Goal: Task Accomplishment & Management: Manage account settings

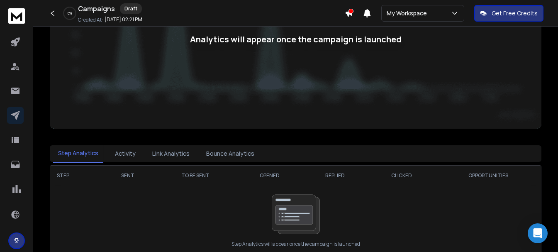
scroll to position [279, 0]
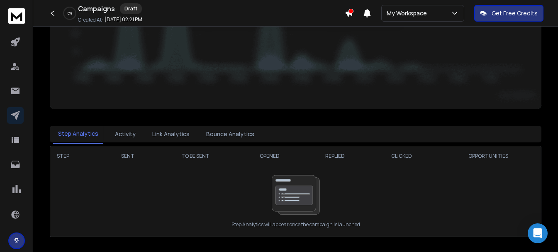
click at [127, 242] on div "Status: Draft Campaign Only Last 4 weeks [DATE] - [DATE] Leads Contacted 0 Open…" at bounding box center [295, 22] width 498 height 444
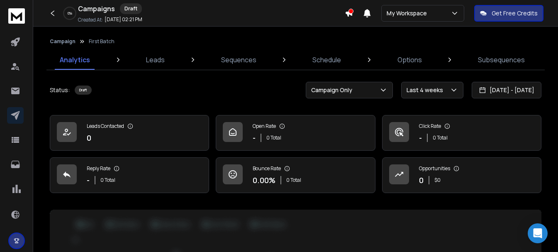
click at [249, 85] on div "Status: Draft Campaign Only Last 4 weeks [DATE] - [DATE]" at bounding box center [296, 90] width 492 height 17
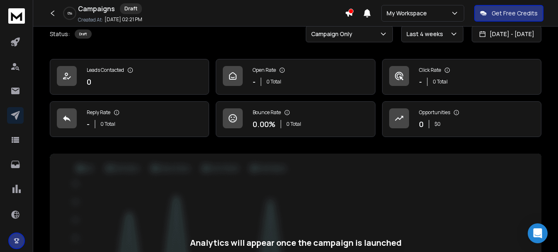
scroll to position [279, 0]
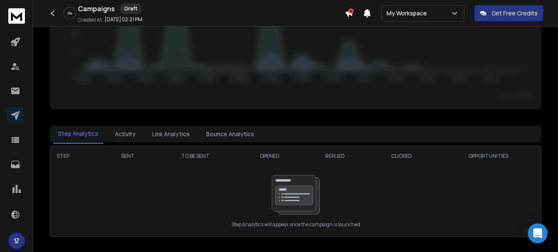
click at [39, 163] on div "Campaign First Batch Analytics Leads Sequences Schedule Options Subsequences St…" at bounding box center [295, 0] width 525 height 504
click at [52, 111] on div "Leads Contacted 0 Open Rate - 0 Total Click Rate - 0 Total Reply Rate - 0 Total…" at bounding box center [296, 38] width 492 height 404
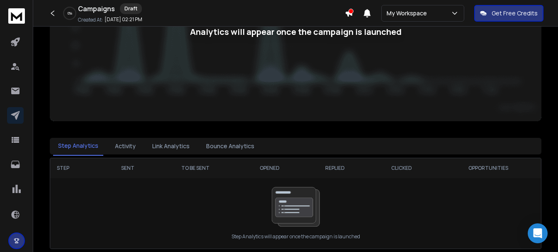
scroll to position [0, 0]
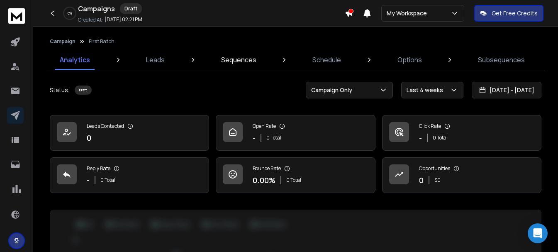
click at [240, 54] on link "Sequences" at bounding box center [238, 60] width 45 height 20
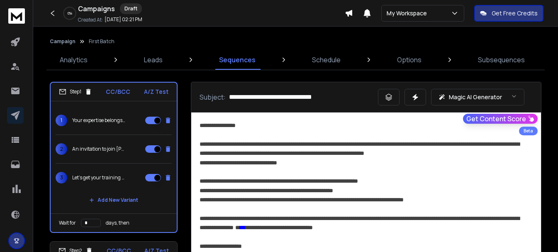
click at [258, 33] on div "**********" at bounding box center [295, 163] width 525 height 273
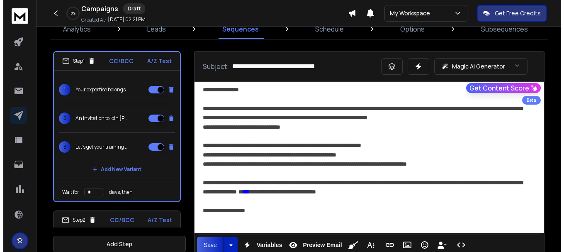
scroll to position [47, 0]
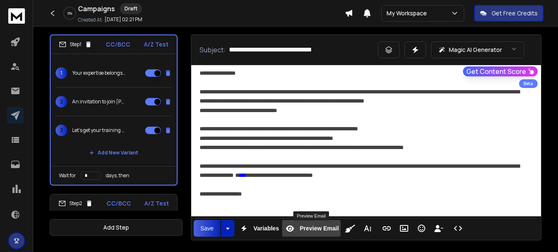
click at [306, 232] on div "Preview Email" at bounding box center [311, 229] width 58 height 14
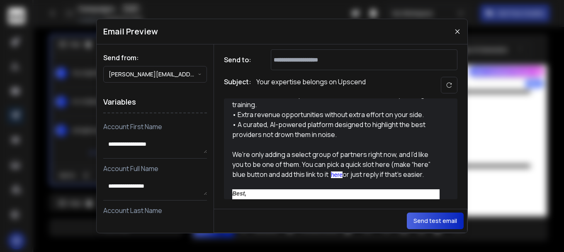
scroll to position [166, 0]
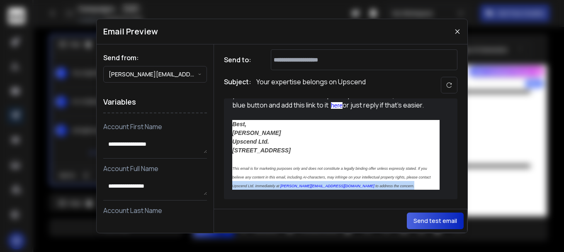
drag, startPoint x: 455, startPoint y: 184, endPoint x: 456, endPoint y: 176, distance: 8.4
click at [456, 176] on div "Hi [PERSON_NAME], I’m [PERSON_NAME] from Upscend. We’re bringing together leadi…" at bounding box center [341, 148] width 234 height 101
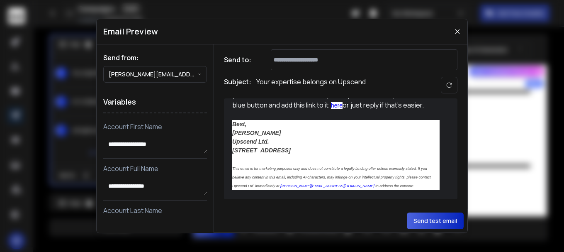
click at [447, 163] on div "Hi [PERSON_NAME], I’m [PERSON_NAME] from Upscend. We’re bringing together leadi…" at bounding box center [341, 148] width 234 height 101
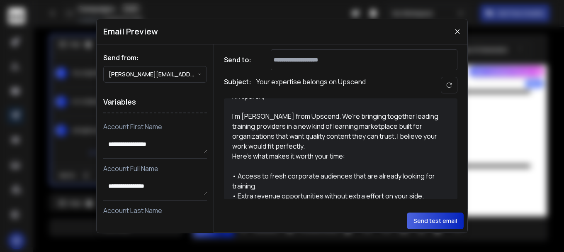
scroll to position [0, 0]
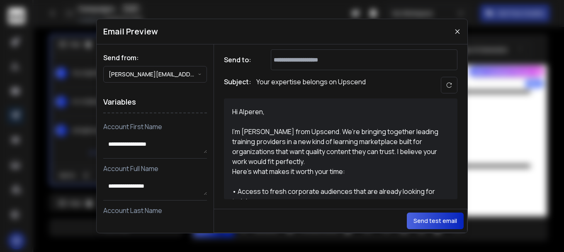
click at [305, 59] on input at bounding box center [364, 59] width 181 height 15
type input "*"
click at [405, 61] on input "**********" at bounding box center [364, 59] width 181 height 15
type input "**********"
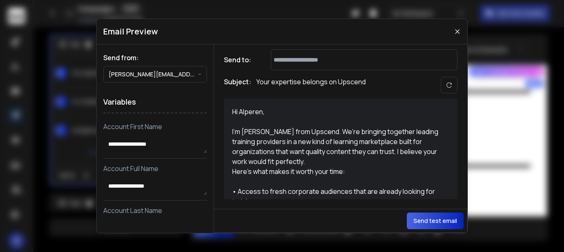
click at [395, 80] on div "Send to: Subject: Your expertise belongs on Upscend Hi [PERSON_NAME], I’m [PERS…" at bounding box center [340, 121] width 253 height 155
click at [410, 60] on input at bounding box center [488, 59] width 181 height 15
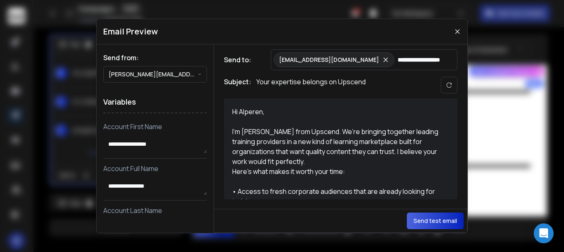
click at [405, 57] on input "**********" at bounding box center [488, 59] width 181 height 15
type input "**********"
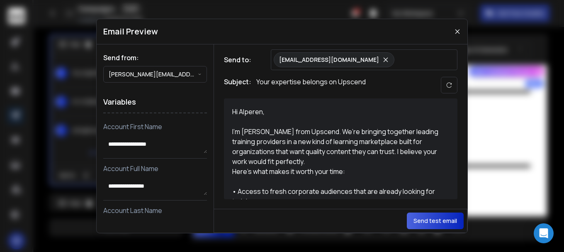
click at [329, 61] on p "[EMAIL_ADDRESS][DOMAIN_NAME]" at bounding box center [329, 60] width 100 height 8
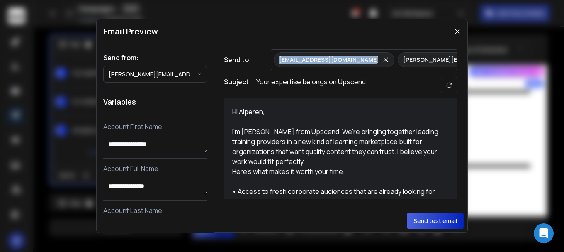
drag, startPoint x: 280, startPoint y: 60, endPoint x: 362, endPoint y: 59, distance: 82.2
click at [362, 59] on p "[EMAIL_ADDRESS][DOMAIN_NAME]" at bounding box center [329, 60] width 100 height 8
copy p "[EMAIL_ADDRESS][DOMAIN_NAME]"
click at [363, 34] on div "Email Preview" at bounding box center [282, 31] width 371 height 25
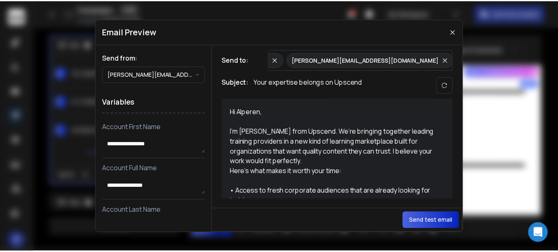
scroll to position [0, 110]
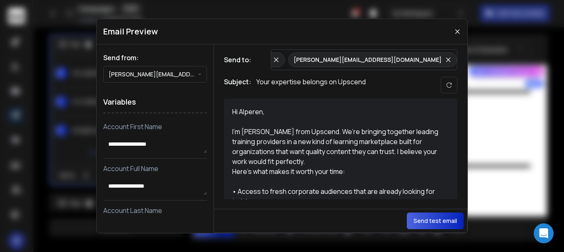
click at [461, 64] on input at bounding box center [551, 59] width 181 height 15
type input "*"
type input "**********"
click at [424, 92] on div "Subject: Your expertise belongs on Upscend" at bounding box center [330, 85] width 212 height 17
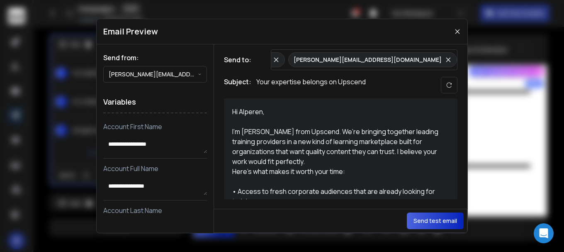
click at [431, 220] on button "Send test email" at bounding box center [435, 220] width 57 height 17
click at [326, 32] on div "Email Preview" at bounding box center [282, 31] width 371 height 25
click at [456, 33] on icon at bounding box center [458, 31] width 5 height 5
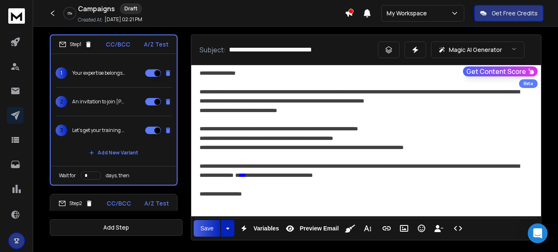
click at [129, 101] on div "2 An invitation to join Upscend’s curated learning marketplace" at bounding box center [114, 102] width 116 height 29
type input "**********"
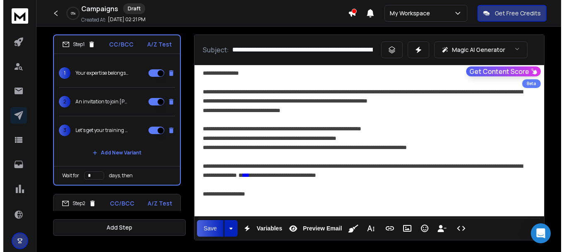
scroll to position [43, 0]
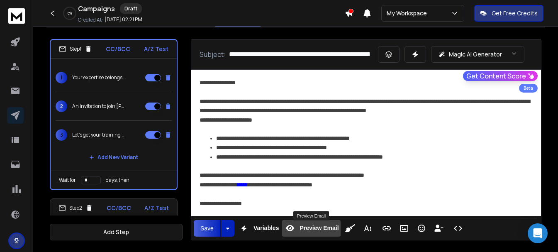
click at [312, 232] on span "Preview Email" at bounding box center [319, 227] width 42 height 7
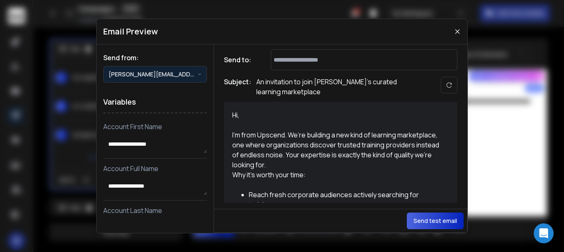
click at [192, 76] on div "[PERSON_NAME][EMAIL_ADDRESS][PERSON_NAME][DOMAIN_NAME]" at bounding box center [155, 74] width 93 height 8
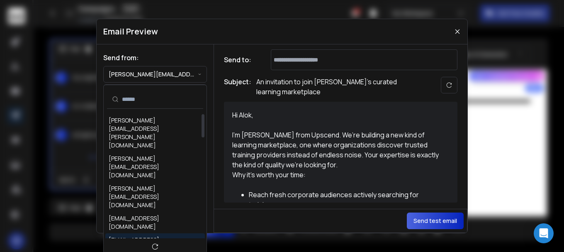
click at [149, 233] on div "[EMAIL_ADDRESS][DOMAIN_NAME]" at bounding box center [155, 244] width 100 height 22
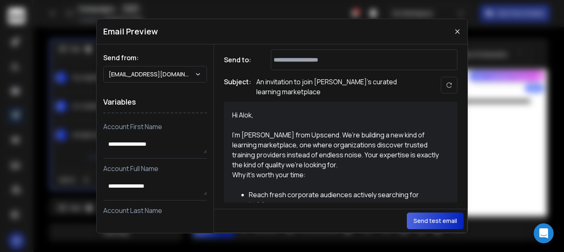
click at [307, 63] on input at bounding box center [364, 59] width 181 height 15
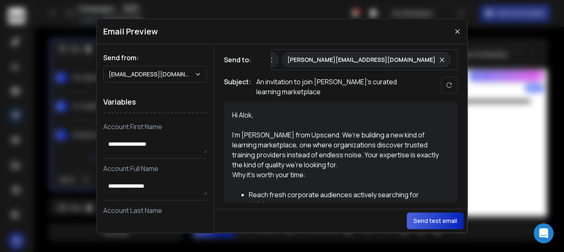
scroll to position [0, 155]
click at [415, 57] on input at bounding box center [505, 59] width 181 height 15
type input "*****"
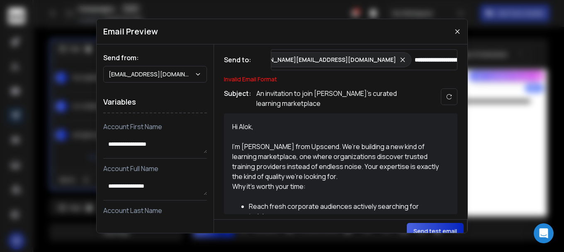
type input "**********"
click at [351, 79] on div "Send to: [EMAIL_ADDRESS][DOMAIN_NAME] [PERSON_NAME][EMAIL_ADDRESS][DOMAIN_NAME]…" at bounding box center [340, 129] width 253 height 170
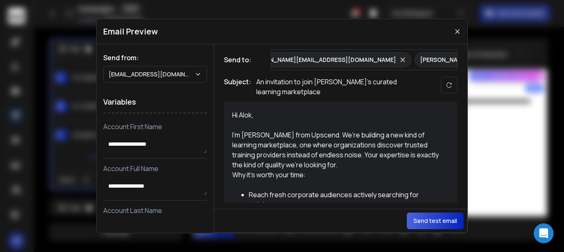
click at [438, 222] on button "Send test email" at bounding box center [435, 220] width 57 height 17
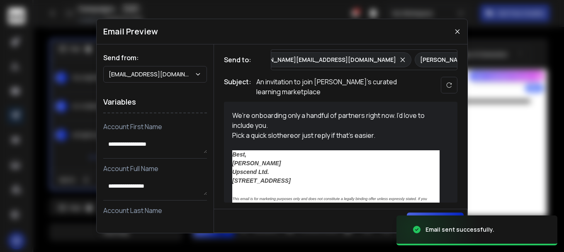
scroll to position [156, 0]
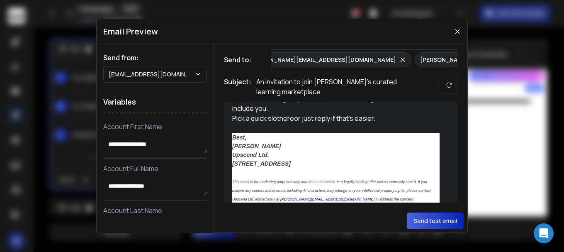
click at [457, 32] on icon at bounding box center [457, 31] width 7 height 7
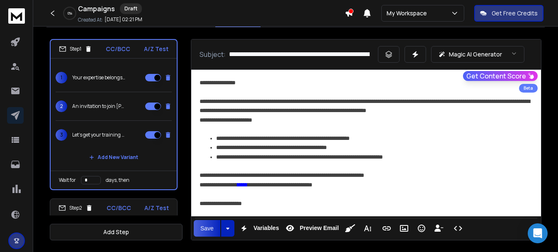
click at [105, 138] on div "3 Let’s get your training in front of new corporate audiences" at bounding box center [91, 135] width 70 height 12
type input "**********"
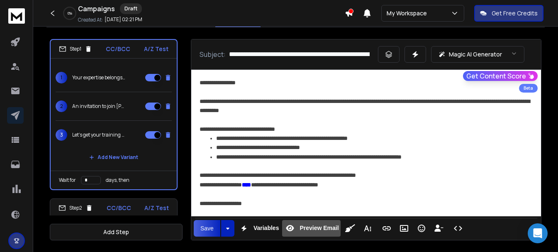
click at [323, 234] on div "Preview Email" at bounding box center [311, 228] width 58 height 14
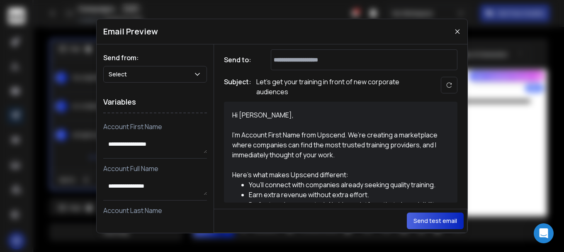
click at [296, 63] on input at bounding box center [364, 59] width 181 height 15
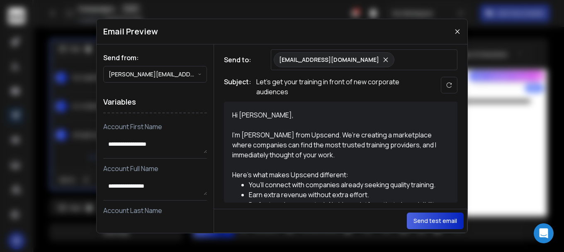
paste input "*"
type input "*****"
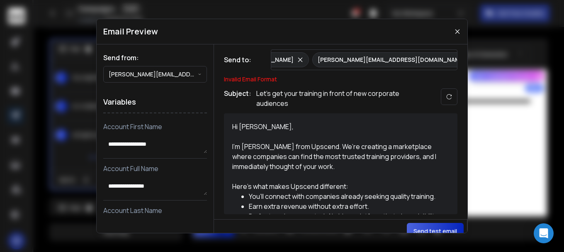
scroll to position [0, 90]
type input "**********"
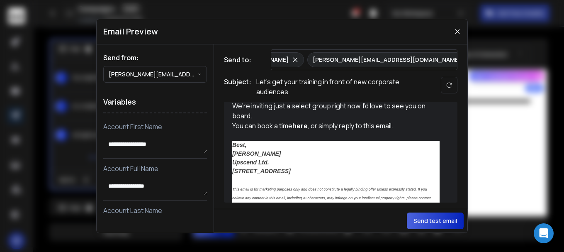
scroll to position [136, 0]
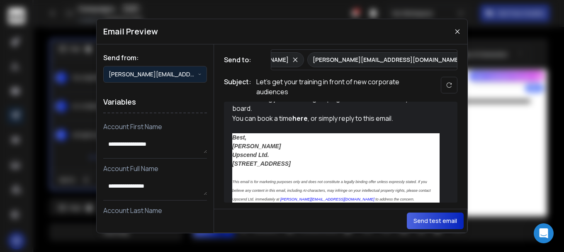
click at [185, 76] on p "[PERSON_NAME][EMAIL_ADDRESS][PERSON_NAME][DOMAIN_NAME]" at bounding box center [153, 74] width 89 height 8
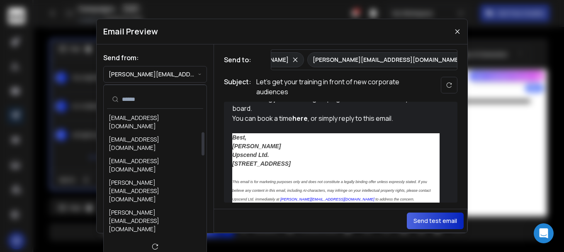
scroll to position [97, 0]
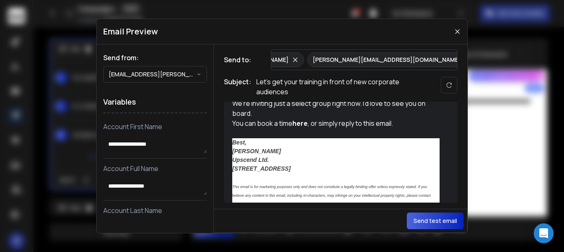
scroll to position [129, 0]
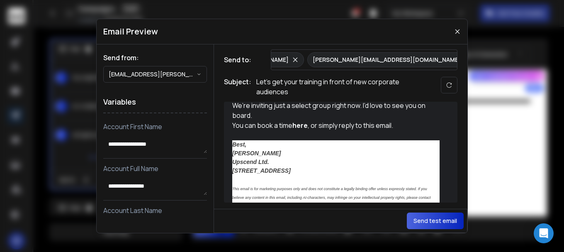
click at [317, 122] on div "We’re inviting just a select group right now. I’d love to see you on board. You…" at bounding box center [335, 120] width 207 height 40
click at [154, 74] on p "[EMAIL_ADDRESS][PERSON_NAME][DOMAIN_NAME]" at bounding box center [153, 74] width 88 height 8
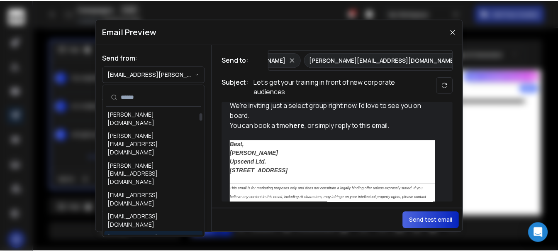
scroll to position [29, 0]
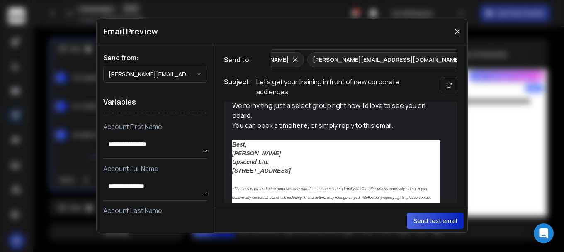
click at [436, 223] on button "Send test email" at bounding box center [435, 220] width 57 height 17
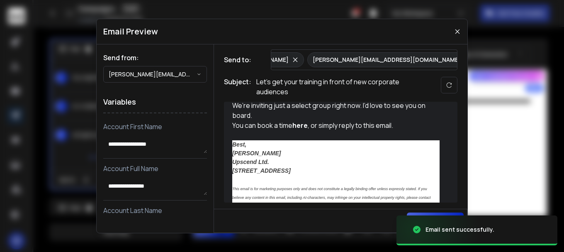
click at [458, 31] on icon at bounding box center [458, 31] width 5 height 5
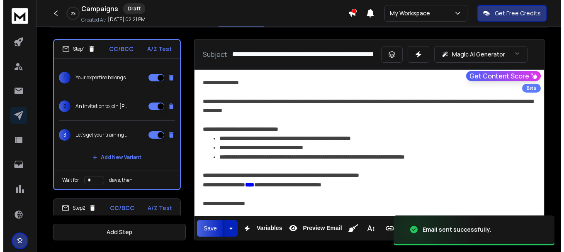
scroll to position [52, 0]
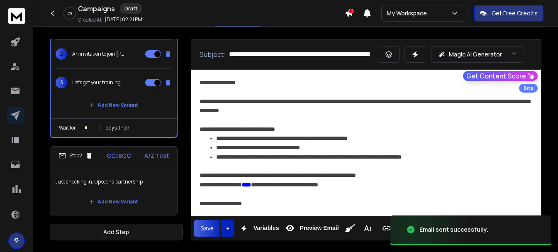
click at [122, 184] on p "Just checking in, Upscend partnership" at bounding box center [113, 181] width 117 height 23
type input "**********"
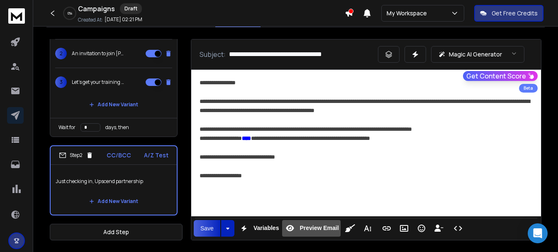
click at [316, 232] on span "Preview Email" at bounding box center [319, 227] width 42 height 7
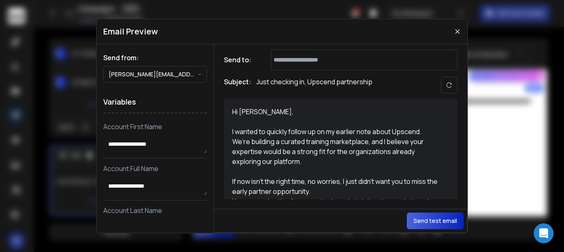
click at [305, 58] on input at bounding box center [364, 59] width 181 height 15
paste input "*"
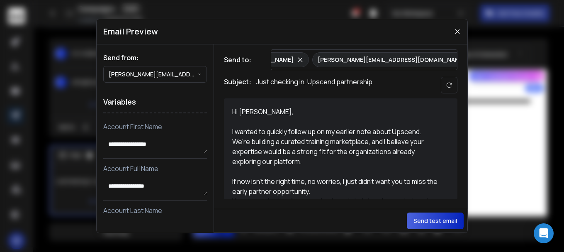
scroll to position [0, 90]
type input "**********"
click at [423, 83] on div "Subject: Just checking in, Upscend partnership" at bounding box center [330, 85] width 212 height 17
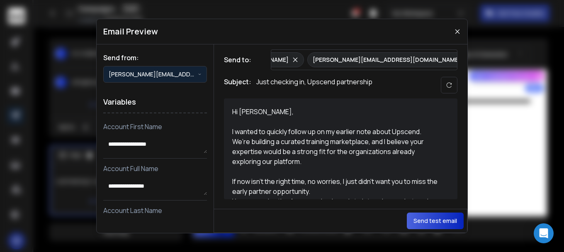
click at [151, 73] on p "[PERSON_NAME][EMAIL_ADDRESS][PERSON_NAME][DOMAIN_NAME]" at bounding box center [153, 74] width 89 height 8
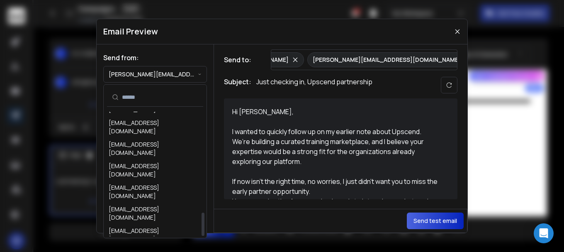
scroll to position [733, 0]
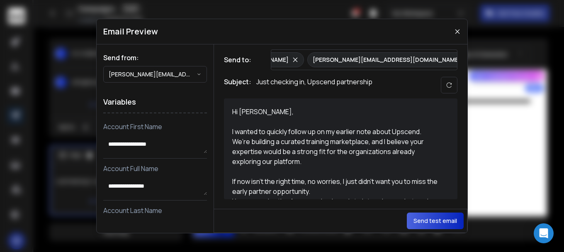
scroll to position [116, 0]
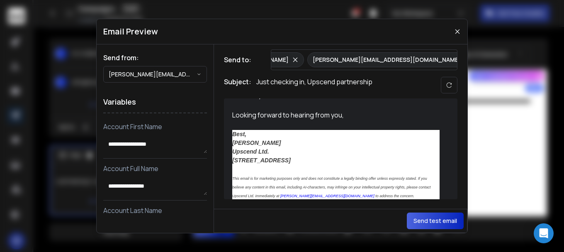
click at [183, 93] on h1 "Variables" at bounding box center [155, 102] width 104 height 22
click at [419, 93] on div "Subject: Just checking in, Upscend partnership" at bounding box center [330, 85] width 212 height 17
click at [193, 71] on p "[PERSON_NAME][EMAIL_ADDRESS][DOMAIN_NAME]" at bounding box center [153, 74] width 88 height 8
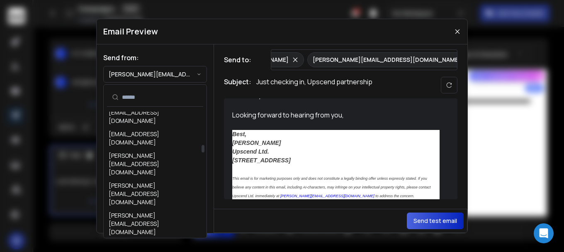
scroll to position [1452, 0]
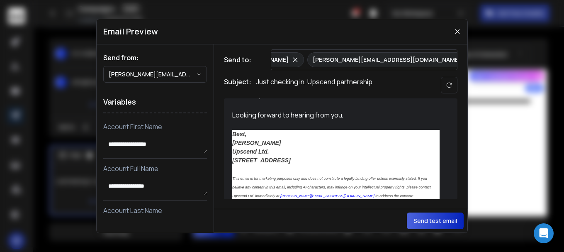
click at [415, 220] on button "Send test email" at bounding box center [435, 220] width 57 height 17
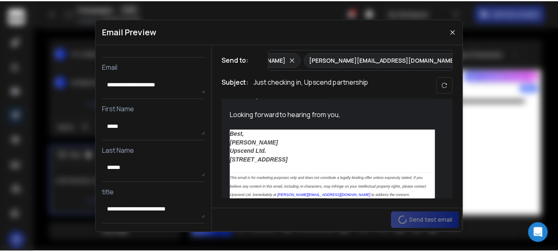
scroll to position [173, 0]
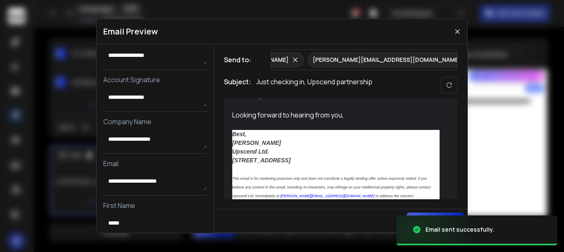
click at [457, 30] on icon at bounding box center [458, 31] width 5 height 5
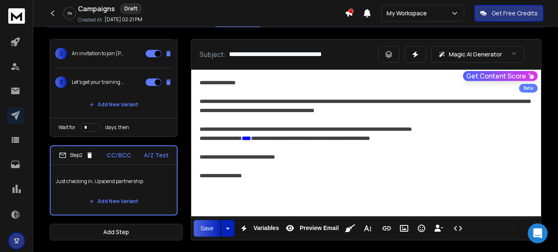
click at [278, 0] on div "0 % Campaigns Draft Created At: [DATE] 02:21 PM My Workspace Get Free Credits" at bounding box center [279, 13] width 558 height 27
click at [276, 15] on div "0 % Campaigns Draft Created At: [DATE] 02:21 PM My Workspace Get Free Credits" at bounding box center [279, 13] width 558 height 27
click at [276, 14] on div "0 % Campaigns Draft Created At: [DATE] 02:21 PM My Workspace Get Free Credits" at bounding box center [279, 13] width 558 height 27
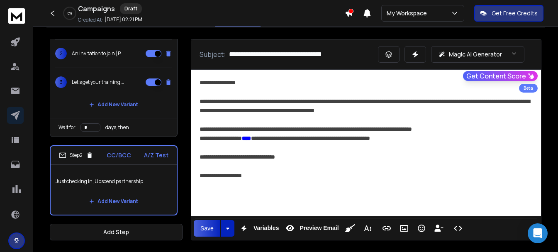
click at [276, 14] on div "0 % Campaigns Draft Created At: [DATE] 02:21 PM My Workspace Get Free Credits" at bounding box center [279, 13] width 558 height 27
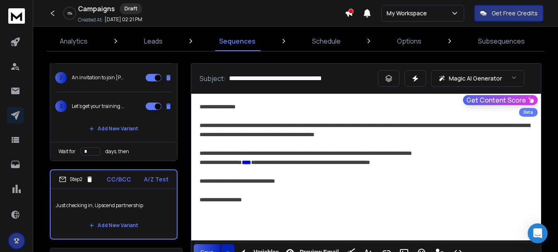
scroll to position [0, 0]
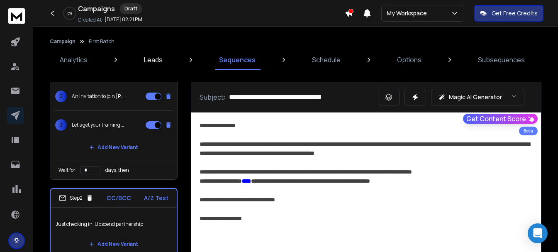
click at [148, 57] on p "Leads" at bounding box center [153, 60] width 19 height 10
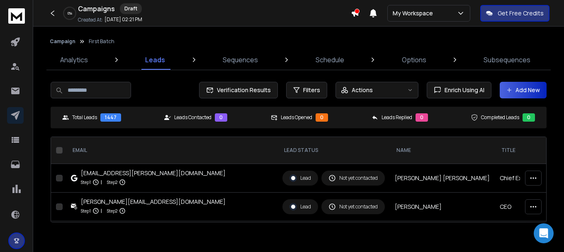
click at [268, 27] on div "Campaign First Batch Analytics Leads Sequences Schedule Options Subsequences Ve…" at bounding box center [298, 126] width 531 height 199
click at [241, 28] on div "Campaign First Batch Analytics Leads Sequences Schedule Options Subsequences Ve…" at bounding box center [298, 126] width 531 height 199
click at [239, 33] on div "Campaign First Batch Analytics Leads Sequences Schedule Options Subsequences Ve…" at bounding box center [298, 126] width 531 height 199
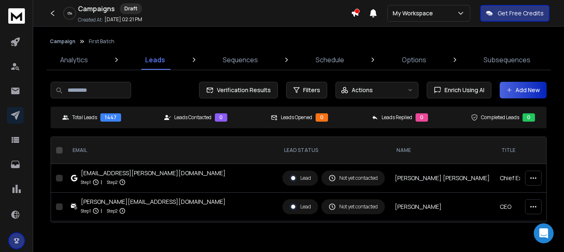
click at [222, 34] on div "Campaign First Batch Analytics Leads Sequences Schedule Options Subsequences Ve…" at bounding box center [298, 126] width 531 height 199
click at [344, 56] on p "Schedule" at bounding box center [330, 60] width 29 height 10
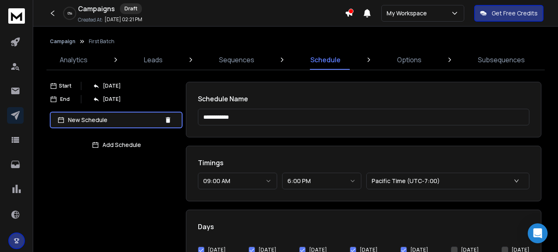
click at [254, 42] on div "Campaign First Batch" at bounding box center [296, 41] width 492 height 7
click at [273, 27] on div "**********" at bounding box center [295, 169] width 525 height 285
click at [249, 32] on div "**********" at bounding box center [295, 169] width 525 height 285
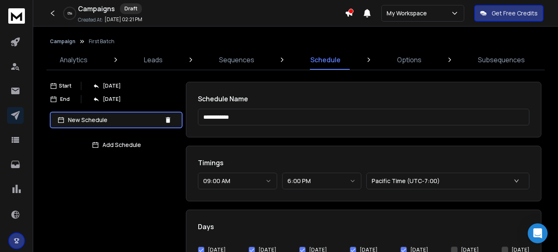
click at [249, 32] on div "**********" at bounding box center [295, 169] width 525 height 285
click at [272, 33] on div "**********" at bounding box center [295, 169] width 525 height 285
click at [78, 62] on p "Analytics" at bounding box center [74, 60] width 28 height 10
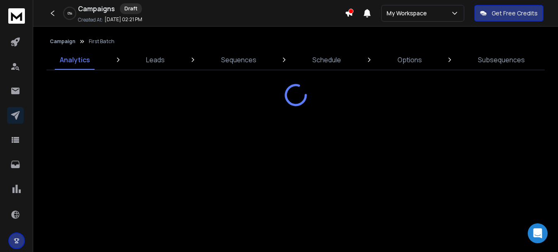
click at [183, 39] on div "Campaign First Batch" at bounding box center [296, 41] width 492 height 7
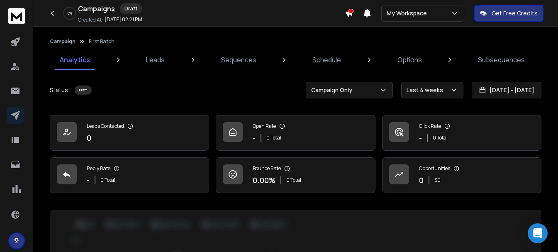
click at [183, 39] on div "Campaign First Batch" at bounding box center [296, 41] width 492 height 7
click at [243, 52] on link "Sequences" at bounding box center [238, 60] width 45 height 20
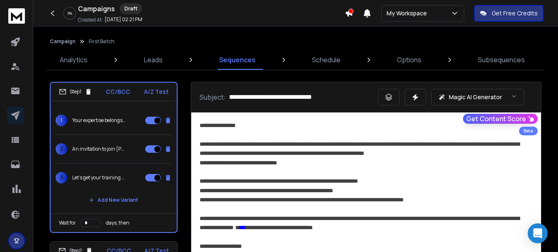
click at [264, 39] on div "Campaign First Batch" at bounding box center [296, 41] width 492 height 7
click at [270, 37] on div "Campaign First Batch" at bounding box center [295, 41] width 498 height 13
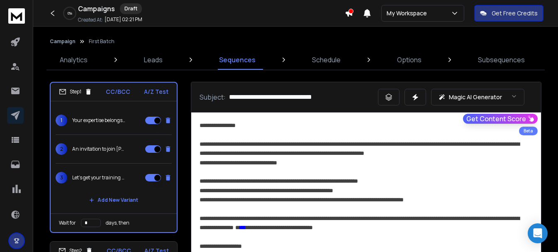
click at [270, 37] on div "Campaign First Batch" at bounding box center [295, 41] width 498 height 13
click at [18, 91] on icon at bounding box center [15, 91] width 8 height 7
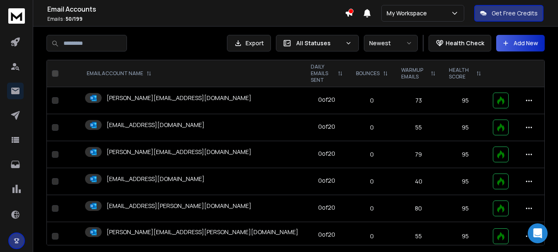
click at [187, 49] on div at bounding box center [133, 43] width 175 height 17
click at [175, 40] on div at bounding box center [133, 43] width 175 height 17
click at [197, 40] on div at bounding box center [133, 43] width 175 height 17
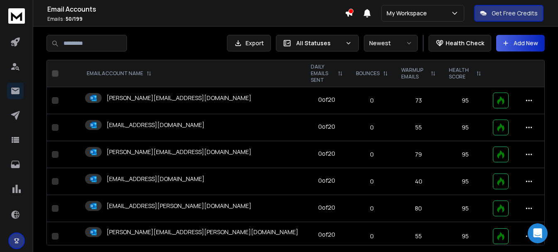
click at [188, 29] on div "Export All Statuses Newest Health Check Add New EMAIL ACCOUNT NAME DAILY EMAILS…" at bounding box center [295, 140] width 525 height 227
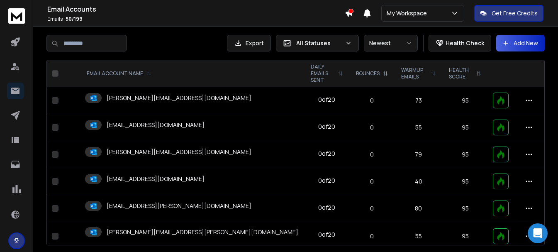
click at [188, 29] on div "Export All Statuses Newest Health Check Add New EMAIL ACCOUNT NAME DAILY EMAILS…" at bounding box center [295, 140] width 525 height 227
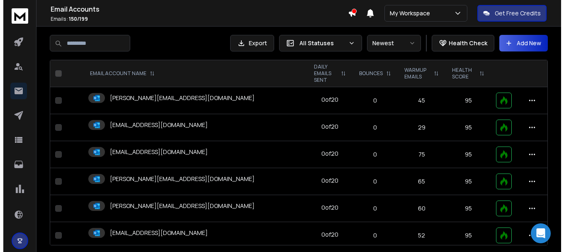
scroll to position [3587, 0]
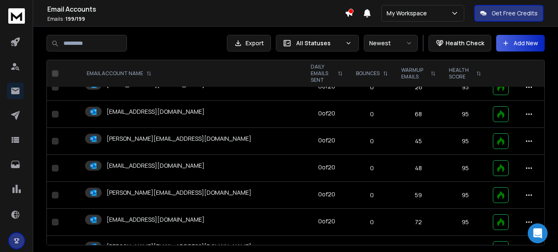
click at [318, 163] on div "0 of 20" at bounding box center [326, 167] width 17 height 8
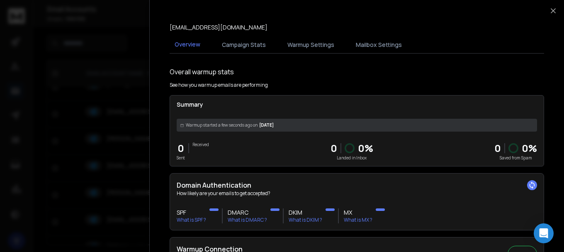
click at [377, 39] on button "Mailbox Settings" at bounding box center [379, 45] width 56 height 18
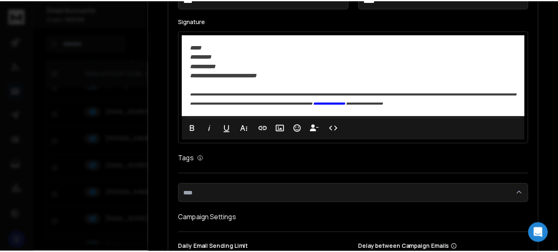
scroll to position [0, 0]
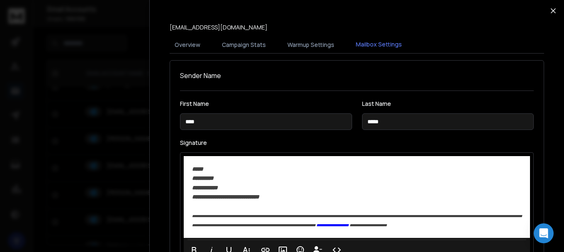
click at [549, 11] on icon "button" at bounding box center [553, 11] width 8 height 8
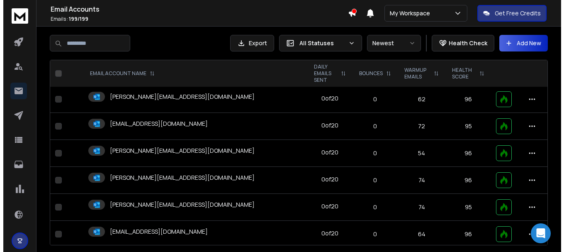
scroll to position [4979, 0]
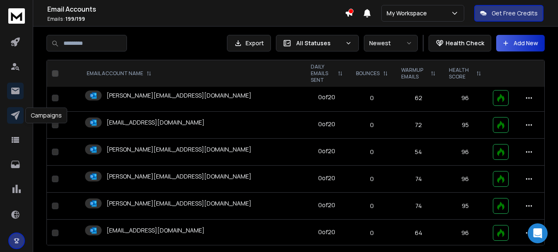
click at [15, 108] on link at bounding box center [15, 115] width 17 height 17
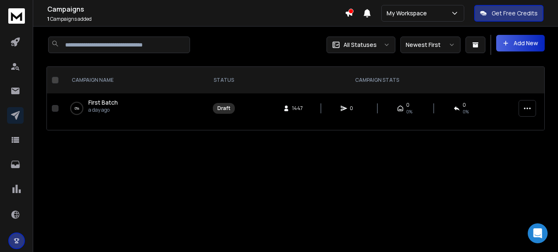
click at [270, 115] on td "1447 0 0 0% 0 0%" at bounding box center [377, 108] width 273 height 30
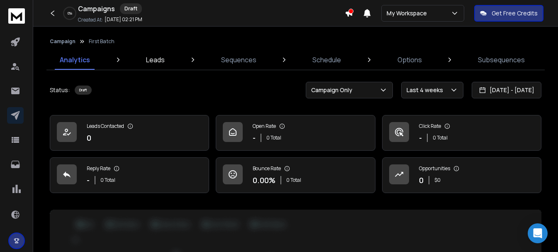
click at [145, 63] on link "Leads" at bounding box center [155, 60] width 29 height 20
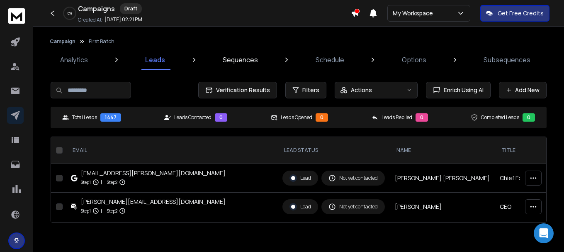
click at [238, 57] on p "Sequences" at bounding box center [240, 60] width 35 height 10
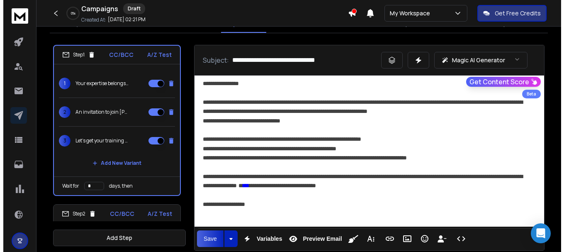
scroll to position [47, 0]
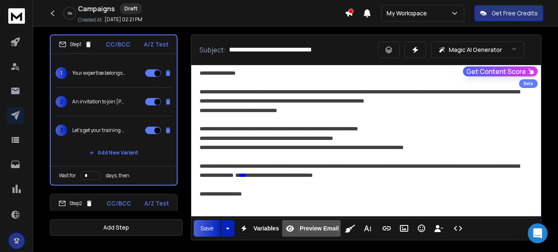
click at [305, 223] on div "Preview Email" at bounding box center [311, 229] width 58 height 14
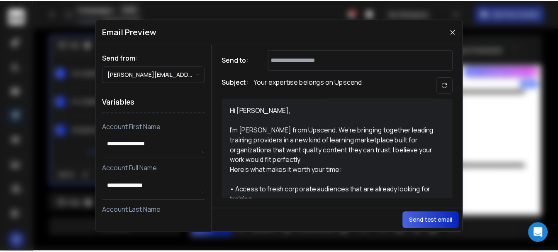
scroll to position [0, 0]
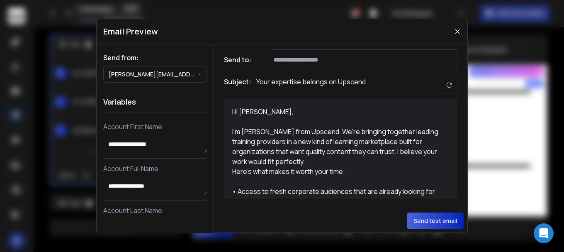
click at [454, 31] on icon at bounding box center [457, 31] width 7 height 7
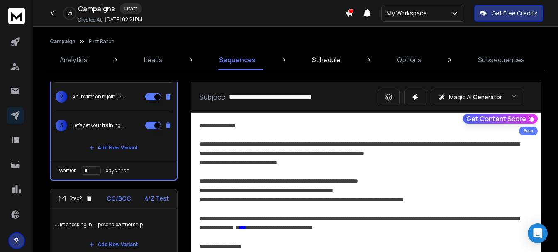
click at [334, 58] on p "Schedule" at bounding box center [326, 60] width 29 height 10
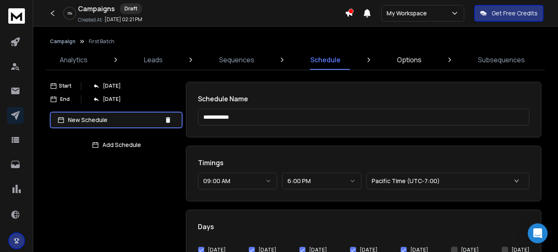
click at [412, 54] on link "Options" at bounding box center [409, 60] width 34 height 20
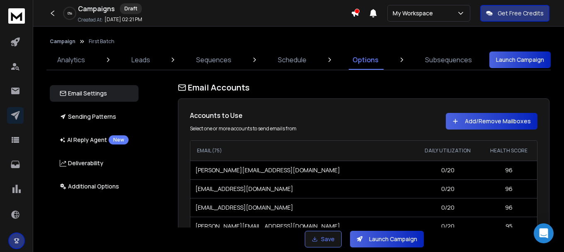
click at [149, 125] on div "Email Settings Sending Patterns AI Reply Agent New Deliverability Additional Op…" at bounding box center [318, 155] width 536 height 146
click at [276, 59] on link "Schedule" at bounding box center [292, 60] width 39 height 20
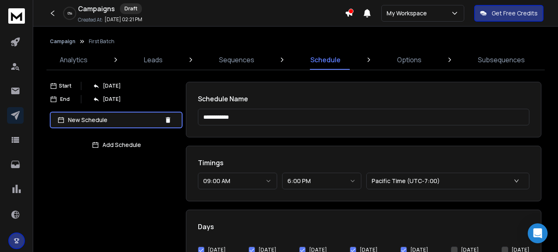
click at [311, 35] on div "Campaign First Batch" at bounding box center [295, 41] width 498 height 13
click at [124, 205] on div "**********" at bounding box center [296, 191] width 492 height 218
click at [153, 241] on div "**********" at bounding box center [296, 191] width 492 height 218
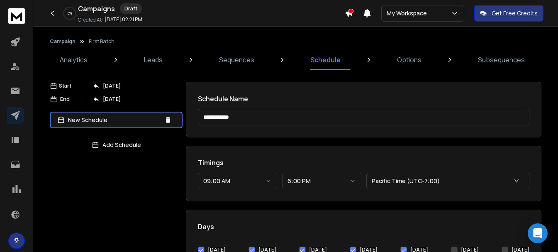
click at [136, 216] on div "**********" at bounding box center [296, 191] width 492 height 218
click at [108, 208] on div "**********" at bounding box center [296, 191] width 492 height 218
